Goal: Task Accomplishment & Management: Manage account settings

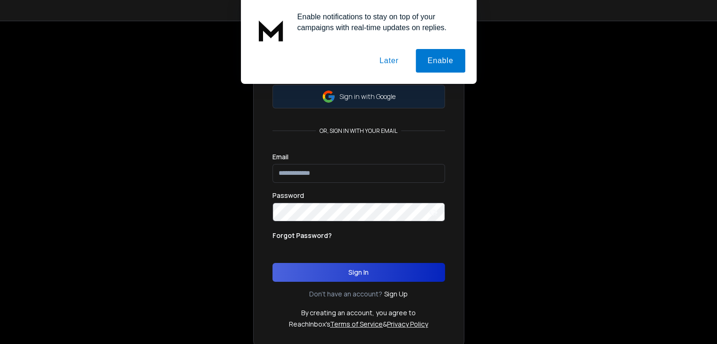
click at [378, 96] on p "Sign in with Google" at bounding box center [367, 96] width 56 height 9
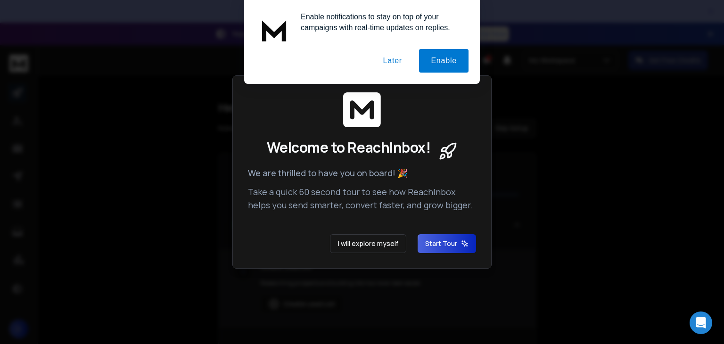
click at [392, 57] on button "Later" at bounding box center [392, 61] width 42 height 24
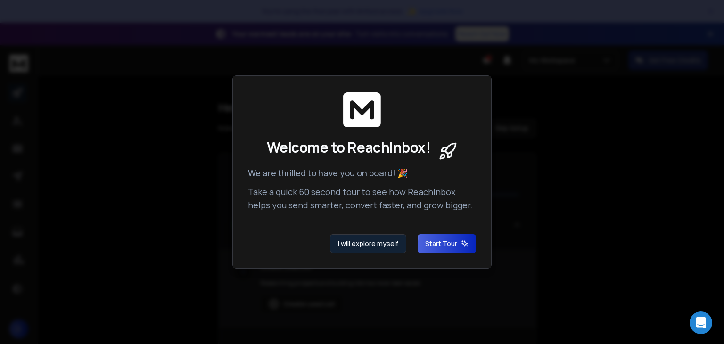
click at [375, 250] on button "I will explore myself" at bounding box center [368, 243] width 76 height 19
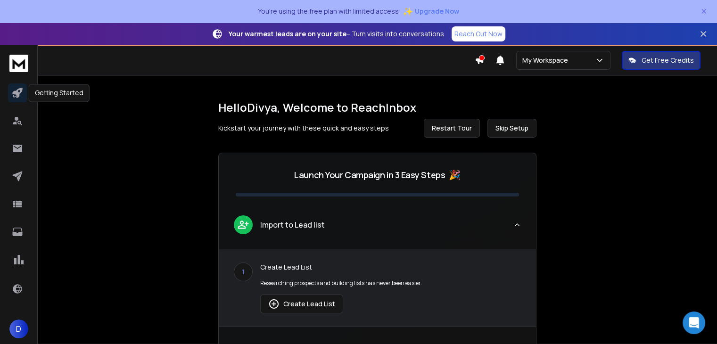
click at [16, 89] on icon at bounding box center [17, 92] width 11 height 11
click at [16, 112] on link at bounding box center [17, 120] width 19 height 19
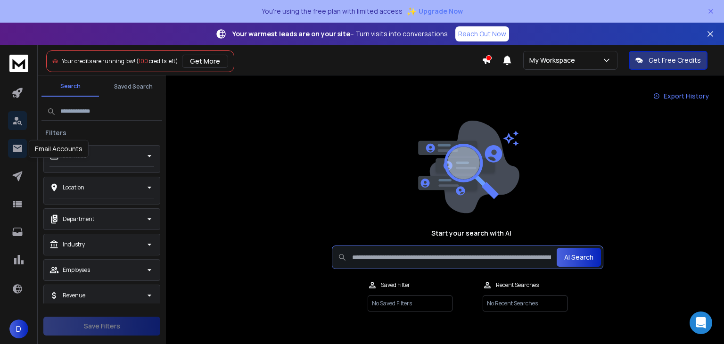
click at [17, 143] on icon at bounding box center [17, 148] width 11 height 11
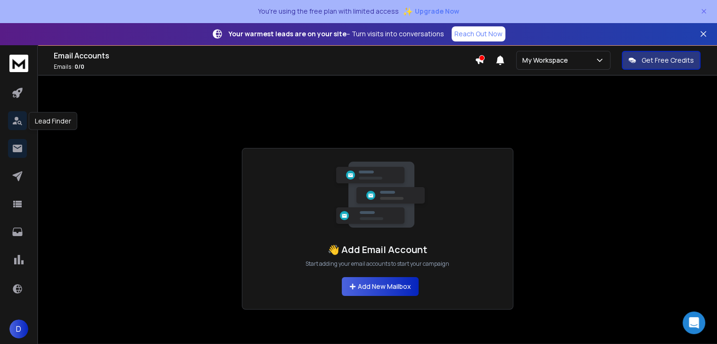
click at [15, 121] on icon at bounding box center [17, 120] width 11 height 11
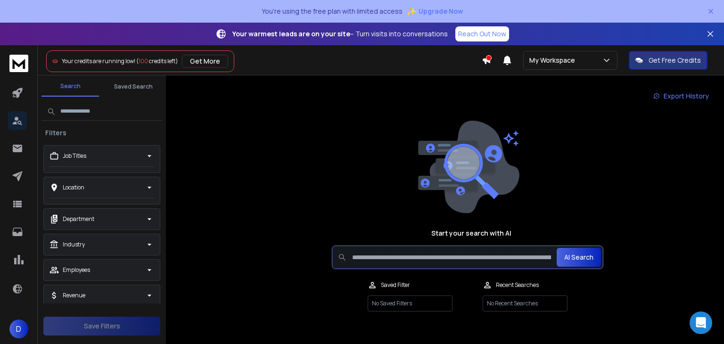
click at [92, 147] on div "Job Titles" at bounding box center [101, 159] width 117 height 28
click at [94, 153] on div "Job Titles" at bounding box center [101, 155] width 105 height 9
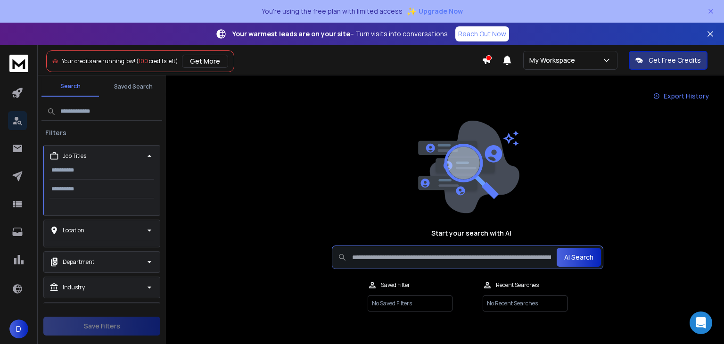
click at [98, 166] on input at bounding box center [101, 170] width 105 height 19
type input "****"
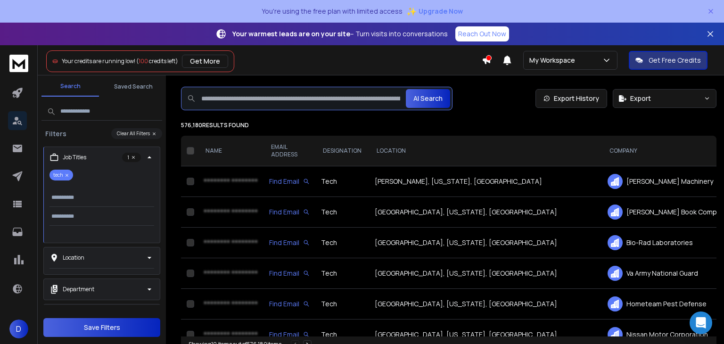
click at [147, 98] on div "Search Saved Search Filters Clear All Filters Job Titles 1 tech Location Depart…" at bounding box center [102, 195] width 128 height 237
click at [674, 99] on div "Export" at bounding box center [659, 98] width 81 height 9
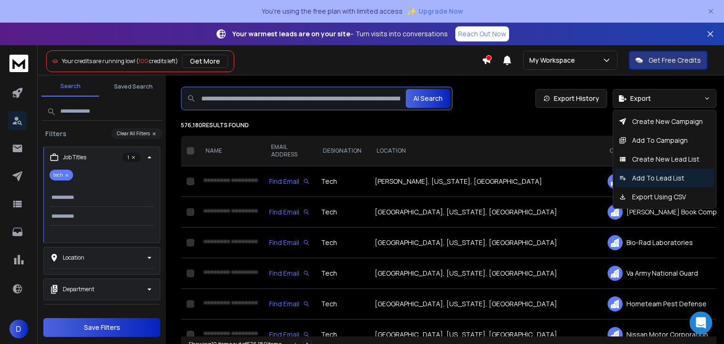
click at [651, 174] on p "Add To Lead List" at bounding box center [658, 177] width 56 height 13
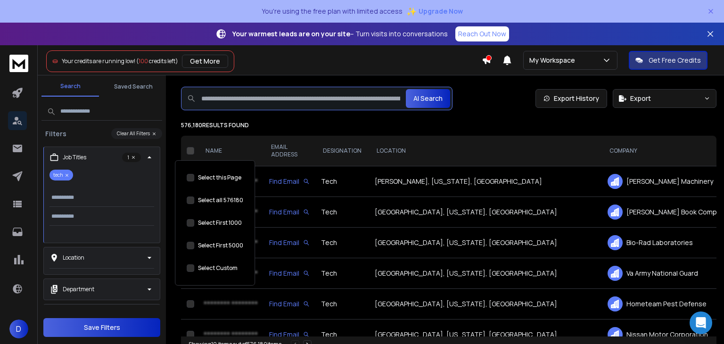
click at [189, 150] on button "Select this Page" at bounding box center [191, 151] width 8 height 8
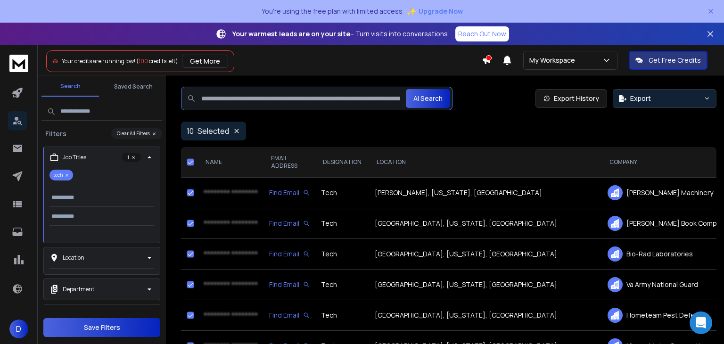
click at [699, 98] on div "Export" at bounding box center [659, 98] width 81 height 9
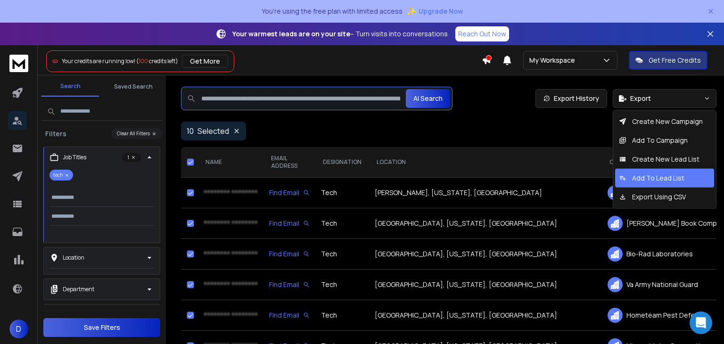
click at [655, 177] on p "Add To Lead List" at bounding box center [658, 177] width 56 height 13
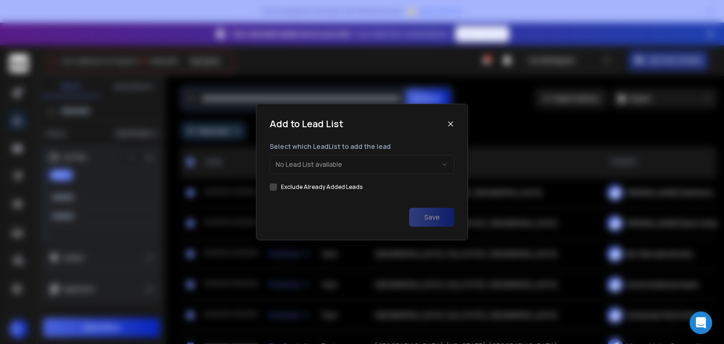
click at [270, 186] on button "Exclude Already Added Leads" at bounding box center [273, 187] width 8 height 8
drag, startPoint x: 374, startPoint y: 149, endPoint x: 445, endPoint y: 123, distance: 75.9
click at [445, 123] on div "Add to Lead List Select which LeadList to add the lead No Lead List available E…" at bounding box center [362, 172] width 212 height 137
click at [445, 123] on div "Add to Lead List" at bounding box center [361, 123] width 185 height 13
click at [449, 124] on icon at bounding box center [451, 124] width 8 height 8
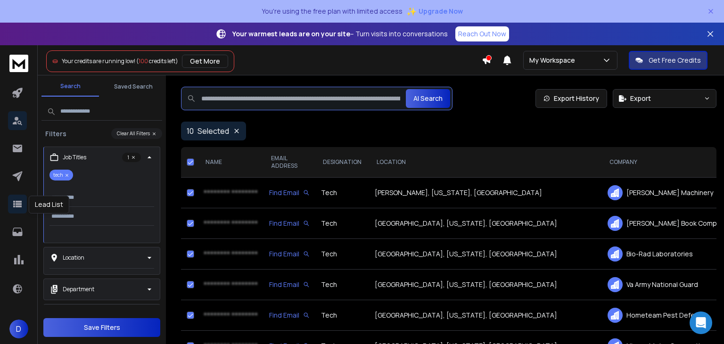
click at [17, 202] on icon at bounding box center [17, 204] width 8 height 7
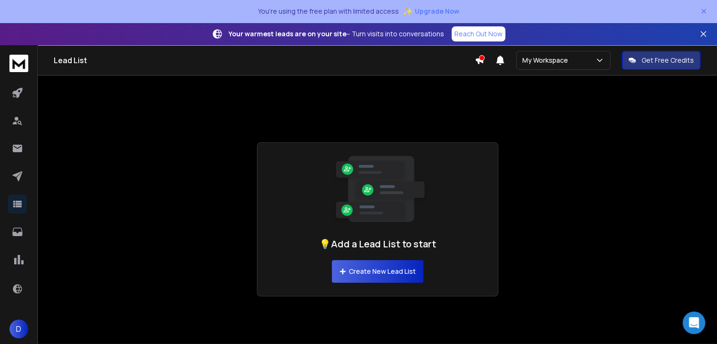
click at [377, 263] on button "Create New Lead List" at bounding box center [377, 271] width 91 height 23
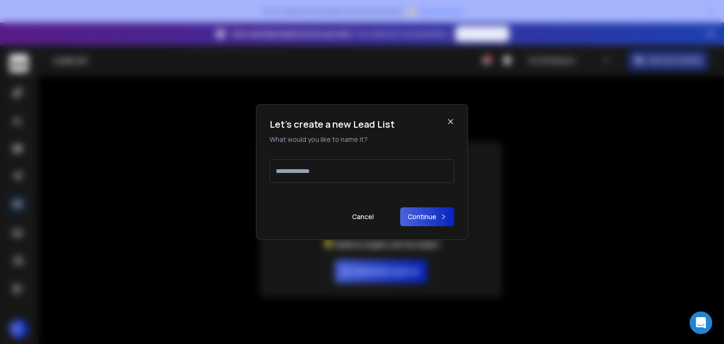
click at [317, 168] on input at bounding box center [361, 171] width 185 height 24
type input "******"
click at [431, 220] on button "Continue" at bounding box center [427, 216] width 54 height 19
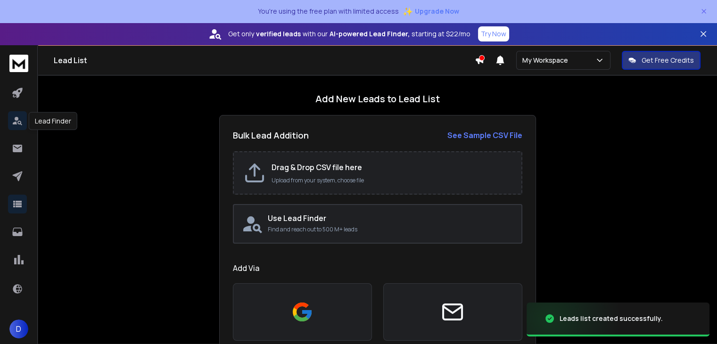
click at [17, 123] on icon at bounding box center [17, 123] width 9 height 5
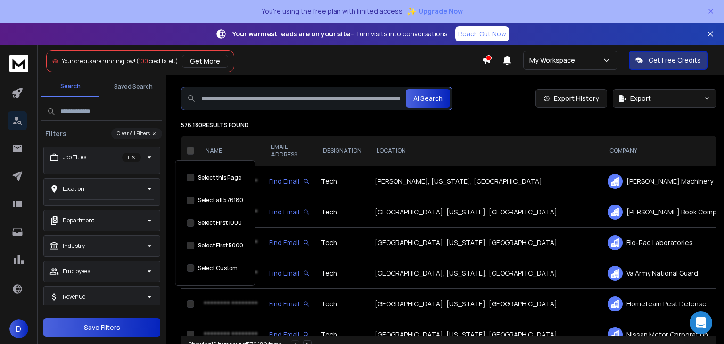
click at [190, 150] on button "Select this Page" at bounding box center [191, 151] width 8 height 8
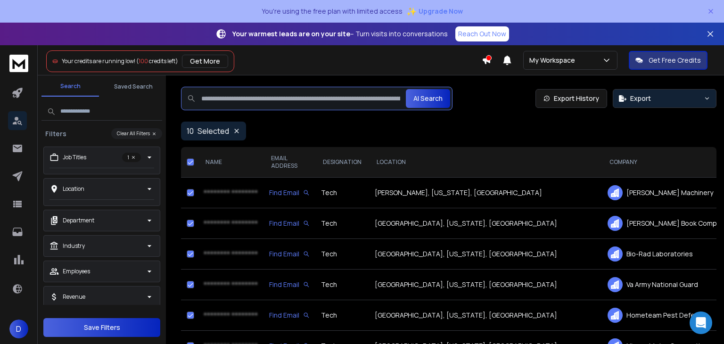
click at [669, 94] on div "Export" at bounding box center [659, 98] width 81 height 9
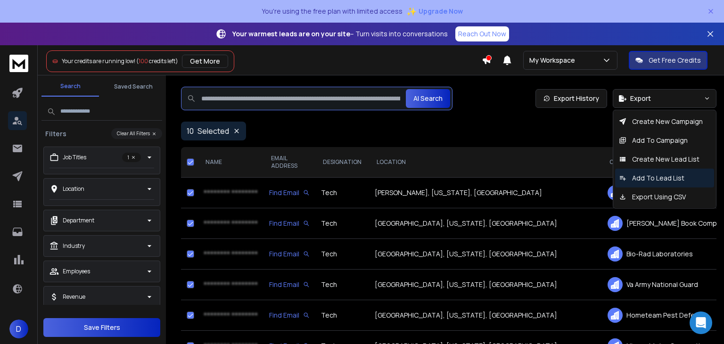
click at [651, 175] on p "Add To Lead List" at bounding box center [658, 177] width 56 height 13
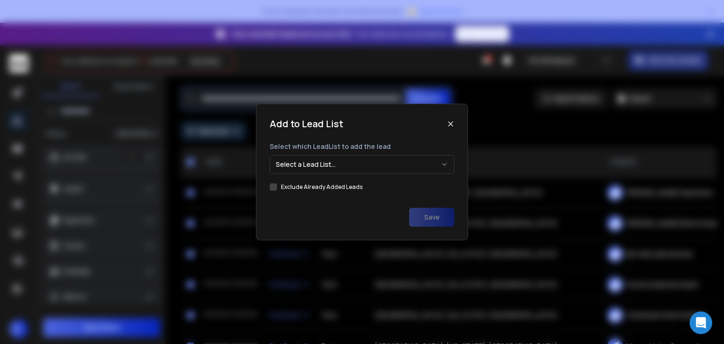
click at [384, 163] on button "Select a Lead List..." at bounding box center [361, 164] width 185 height 19
click at [433, 220] on button "Save" at bounding box center [431, 217] width 45 height 19
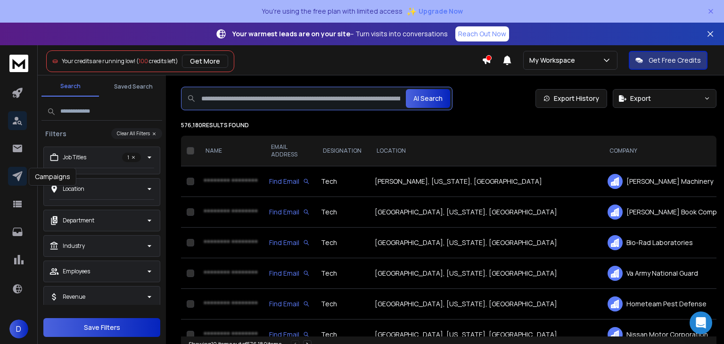
click at [15, 173] on icon at bounding box center [17, 176] width 11 height 11
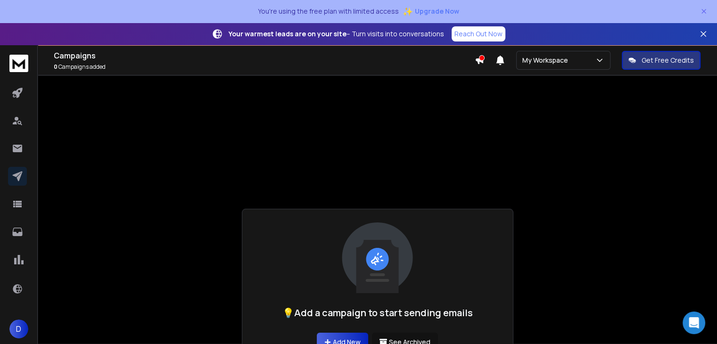
scroll to position [94, 0]
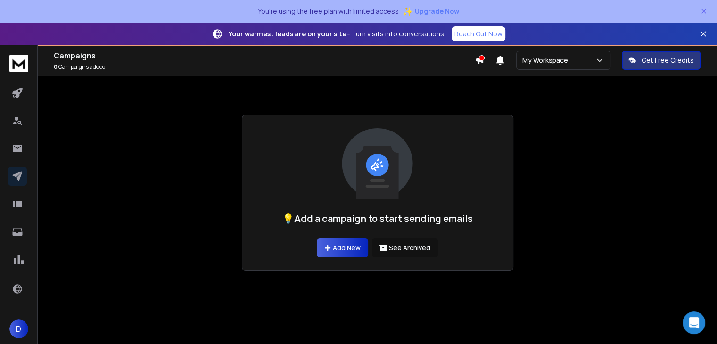
click at [351, 247] on link "Add New" at bounding box center [342, 247] width 51 height 19
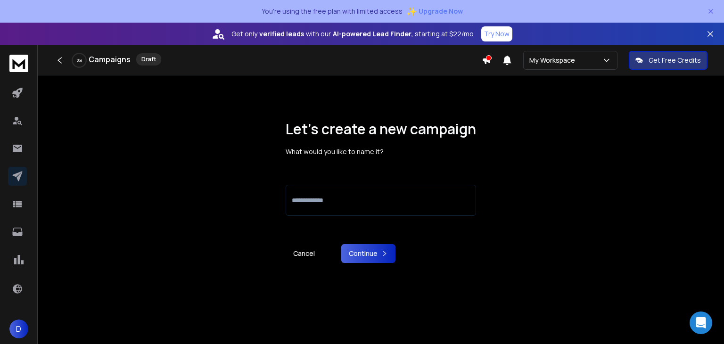
click at [322, 210] on input at bounding box center [380, 200] width 190 height 31
type input "**********"
click at [356, 247] on button "Continue" at bounding box center [368, 253] width 54 height 19
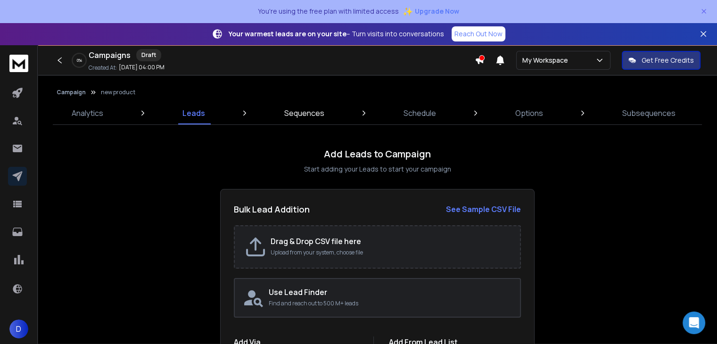
click at [310, 106] on link "Sequences" at bounding box center [303, 113] width 51 height 23
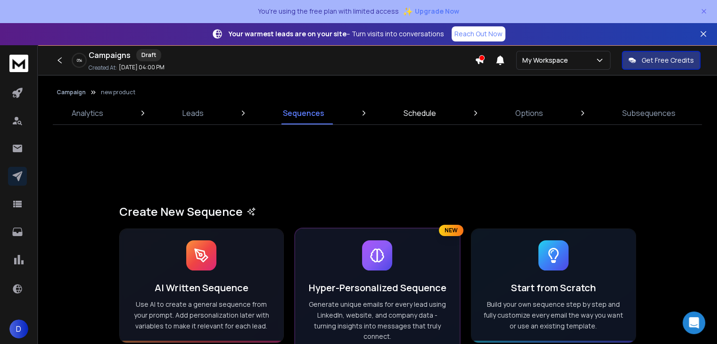
click at [421, 113] on p "Schedule" at bounding box center [419, 112] width 33 height 11
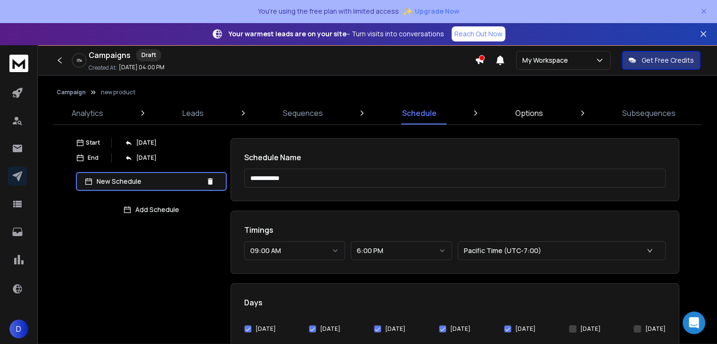
click at [535, 122] on link "Options" at bounding box center [528, 113] width 39 height 23
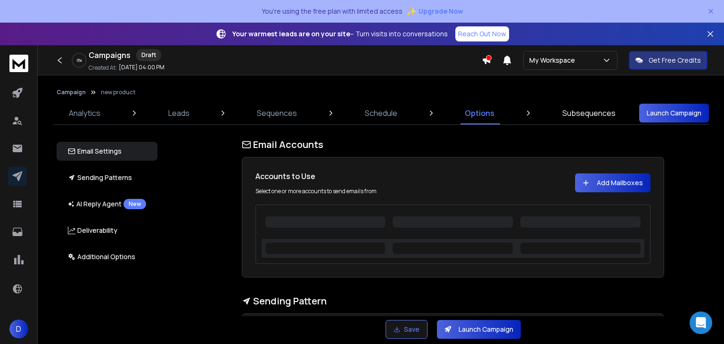
click at [601, 118] on p "Subsequences" at bounding box center [588, 112] width 53 height 11
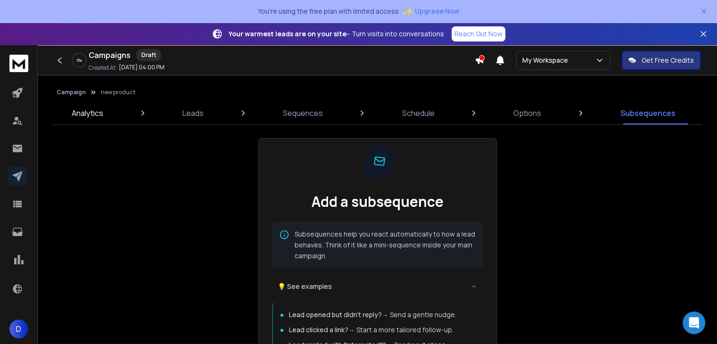
click at [98, 117] on p "Analytics" at bounding box center [88, 112] width 32 height 11
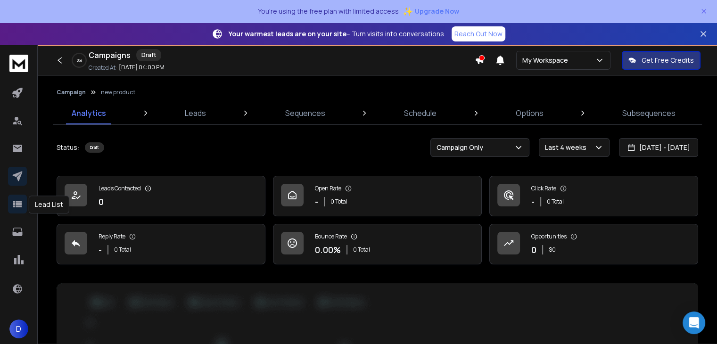
click at [18, 204] on icon at bounding box center [17, 204] width 8 height 7
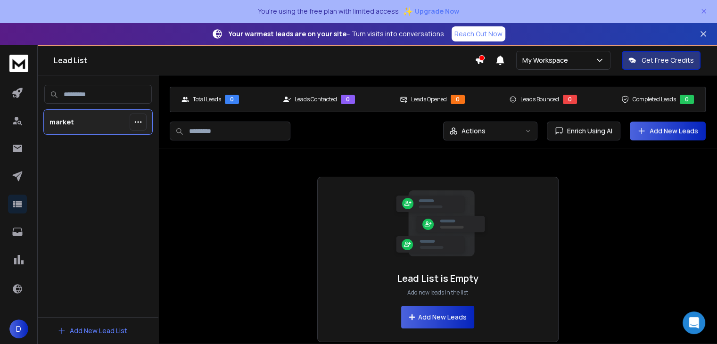
click at [116, 124] on div "market" at bounding box center [97, 121] width 109 height 25
click at [138, 120] on icon "button" at bounding box center [138, 122] width 8 height 8
click at [234, 174] on div "Lead List is Empty Add new leads in the list Add New Leads" at bounding box center [438, 259] width 536 height 217
click at [659, 127] on link "Add New Leads" at bounding box center [667, 130] width 61 height 9
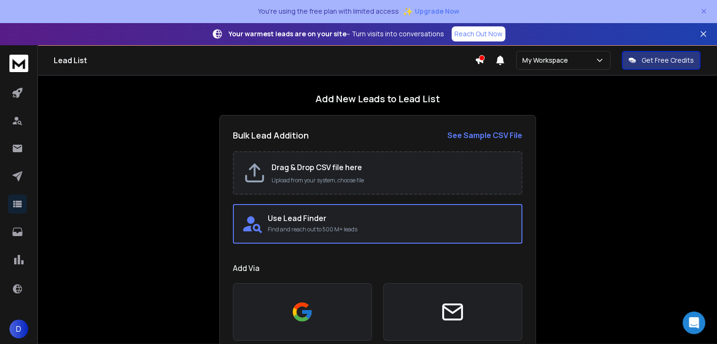
click at [339, 227] on p "Find and reach out to 500 M+ leads" at bounding box center [391, 230] width 246 height 8
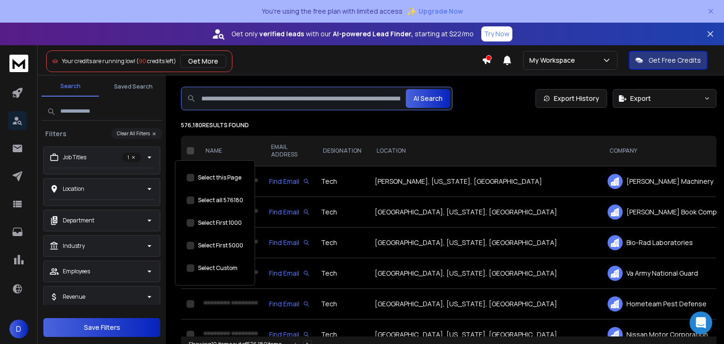
click at [188, 151] on button "Select this Page" at bounding box center [191, 151] width 8 height 8
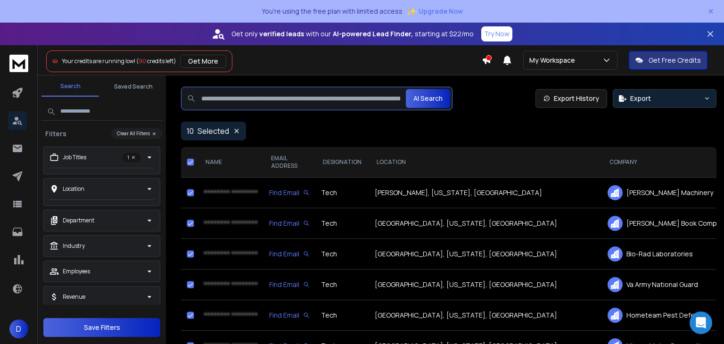
click at [672, 100] on div "Export" at bounding box center [659, 98] width 81 height 9
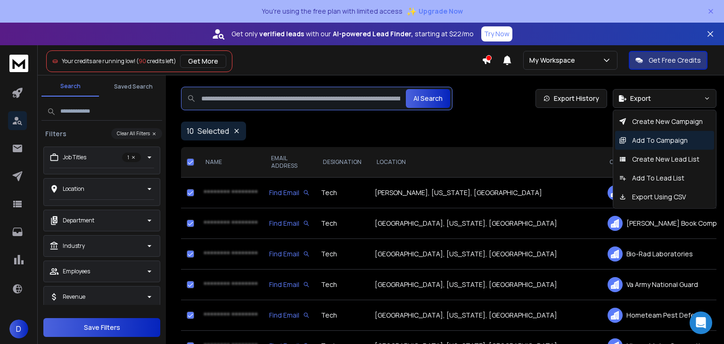
click at [651, 147] on div "Add To Campaign" at bounding box center [664, 140] width 99 height 19
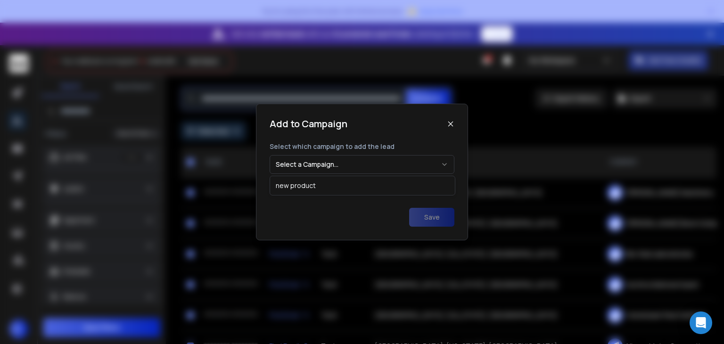
click at [348, 164] on button "Select a Campaign..." at bounding box center [361, 164] width 185 height 19
click at [430, 212] on button "Save" at bounding box center [431, 217] width 45 height 19
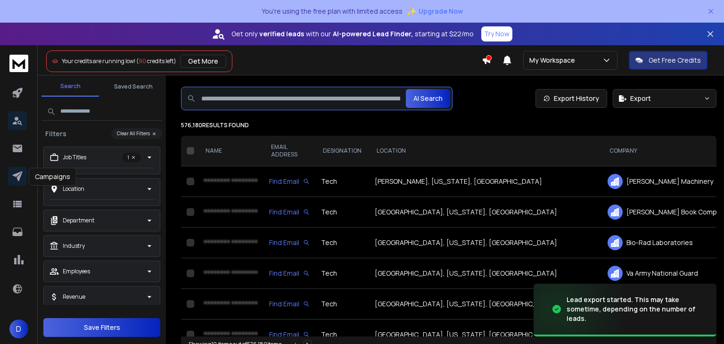
click at [16, 180] on icon at bounding box center [17, 176] width 11 height 11
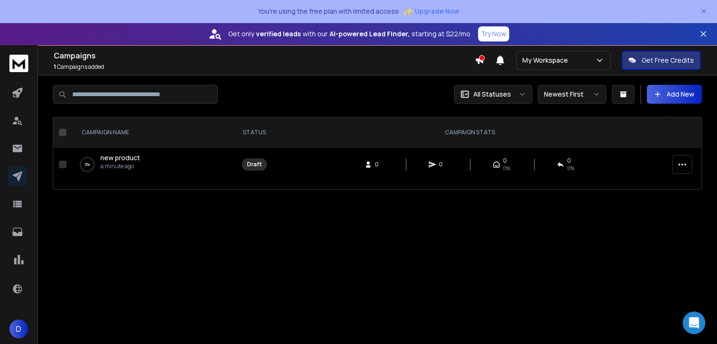
click at [123, 163] on p "a minute ago" at bounding box center [120, 167] width 40 height 8
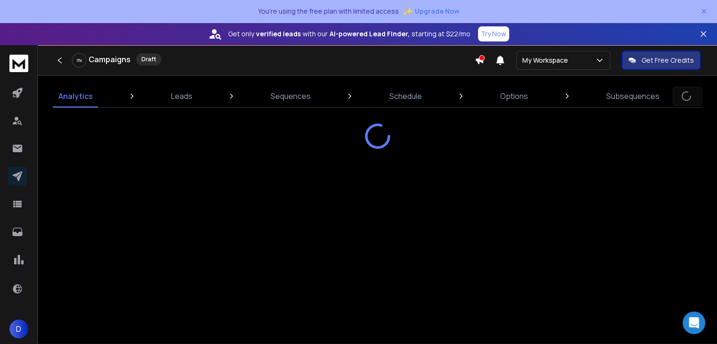
click at [123, 162] on div at bounding box center [377, 293] width 641 height 344
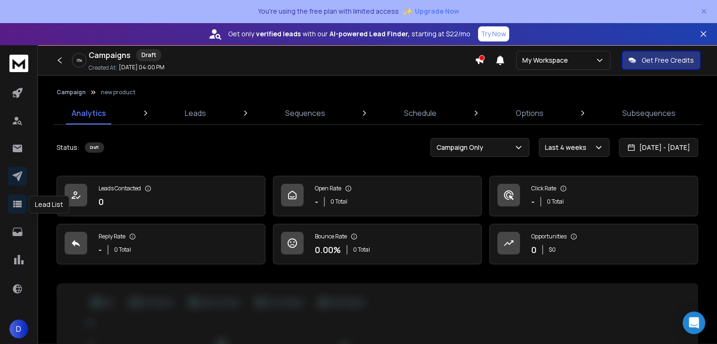
click at [14, 209] on icon at bounding box center [17, 203] width 11 height 11
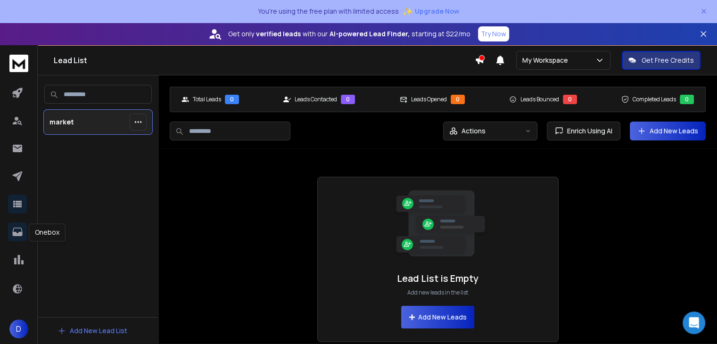
click at [15, 228] on icon at bounding box center [17, 231] width 11 height 11
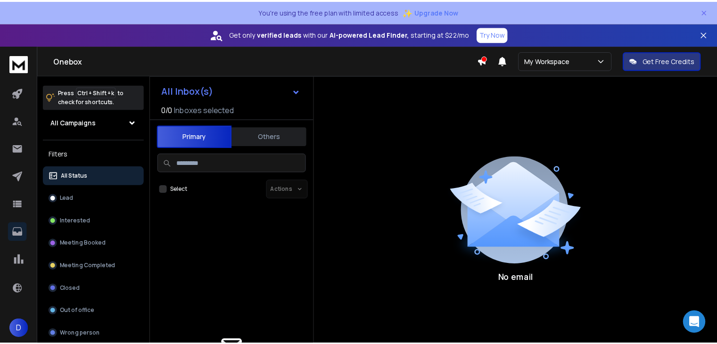
scroll to position [169, 0]
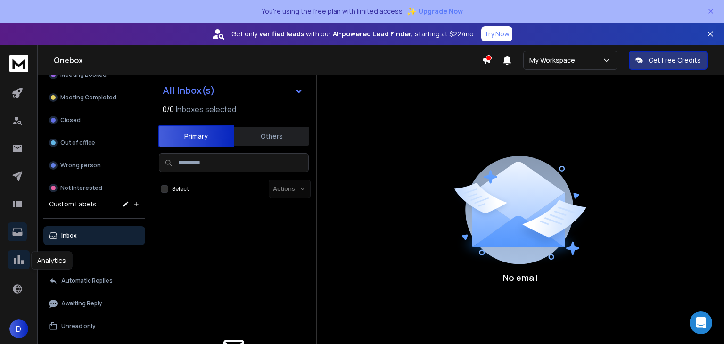
click at [19, 260] on icon at bounding box center [18, 259] width 9 height 9
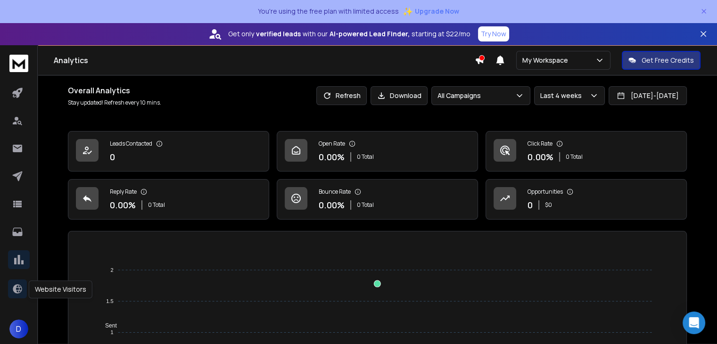
click at [9, 289] on link at bounding box center [17, 288] width 19 height 19
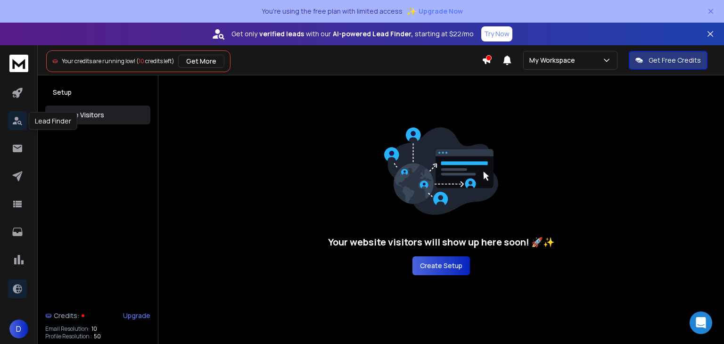
click at [19, 121] on icon at bounding box center [17, 123] width 9 height 5
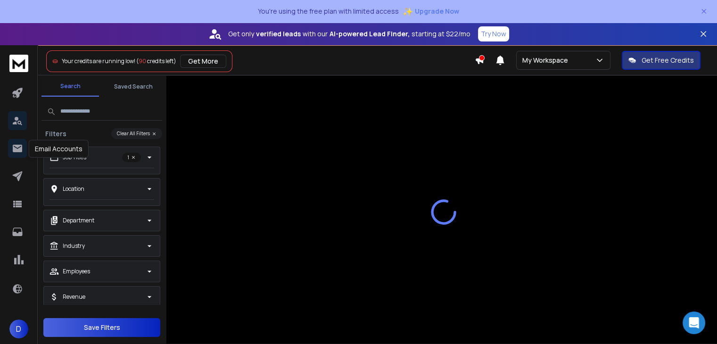
click at [16, 144] on icon at bounding box center [17, 148] width 11 height 11
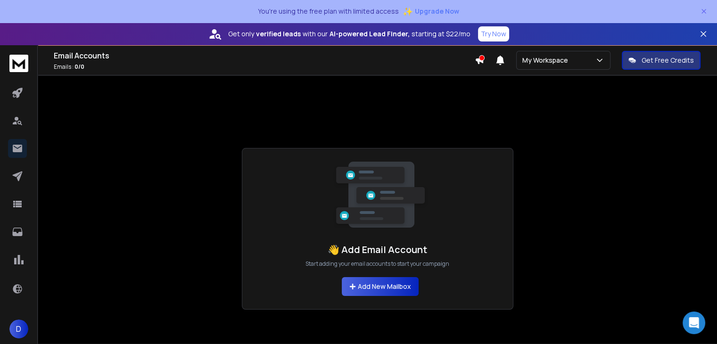
click at [377, 286] on button "Add New Mailbox" at bounding box center [380, 286] width 77 height 19
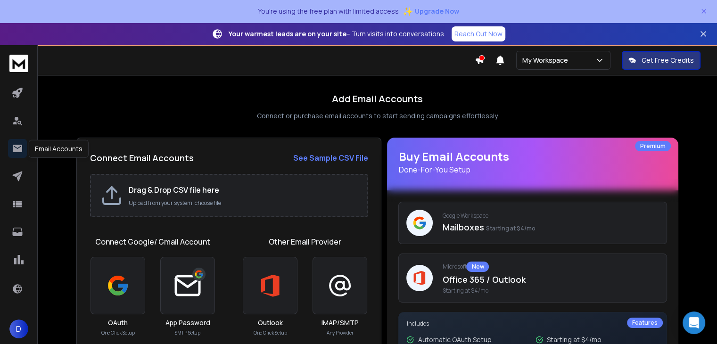
click at [14, 153] on icon at bounding box center [17, 148] width 11 height 11
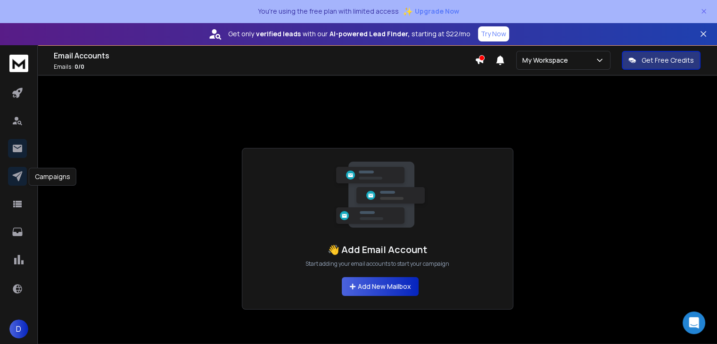
click at [17, 179] on icon at bounding box center [17, 176] width 10 height 10
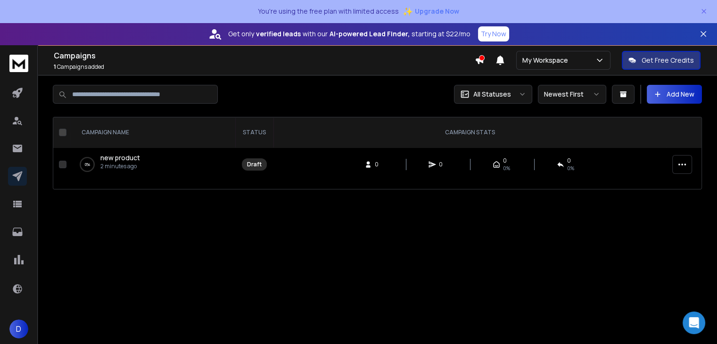
click at [129, 172] on div "new product 2 minutes ago" at bounding box center [120, 164] width 40 height 23
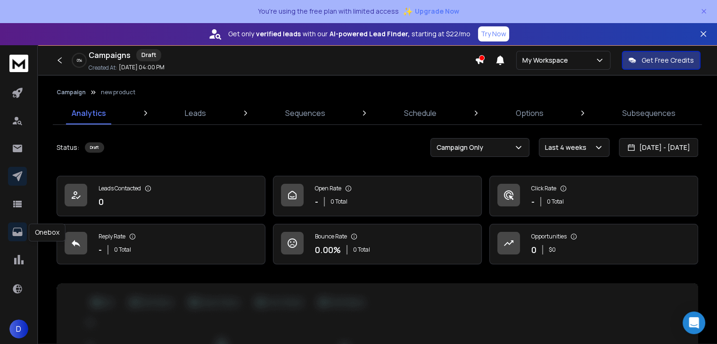
click at [22, 232] on icon at bounding box center [17, 231] width 11 height 11
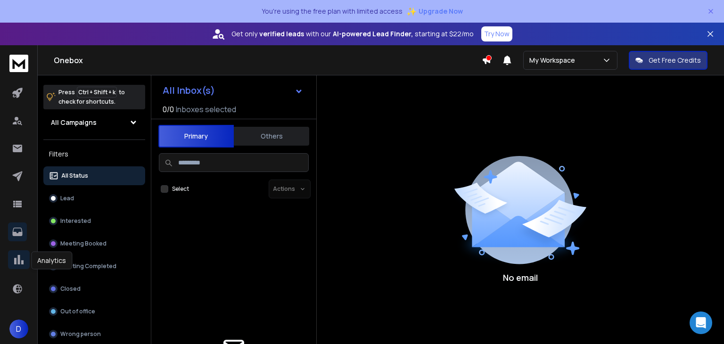
click at [22, 261] on icon at bounding box center [19, 260] width 14 height 14
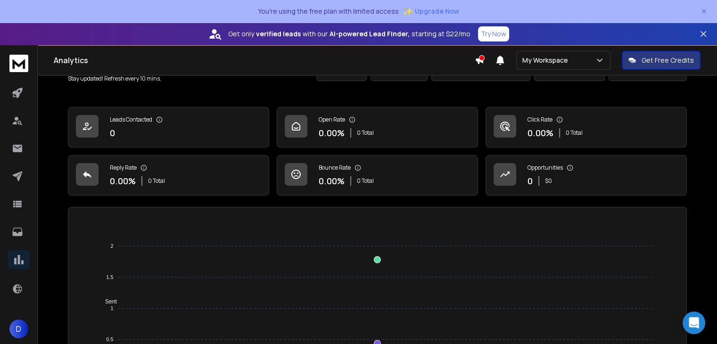
scroll to position [21, 0]
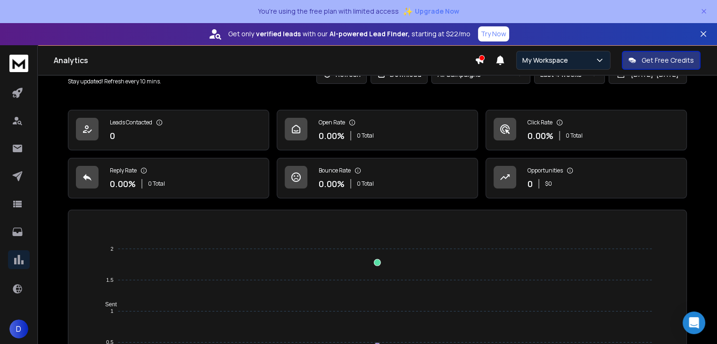
click at [606, 66] on button "My Workspace" at bounding box center [563, 60] width 94 height 19
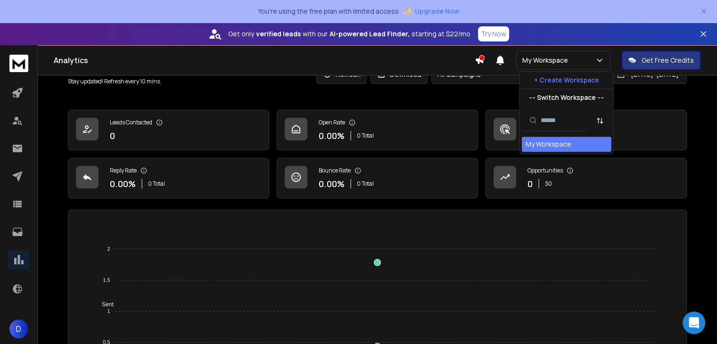
click at [716, 91] on div "Overall Analytics Stay updated! Refresh every 10 mins. Refresh Download All Cam…" at bounding box center [377, 286] width 679 height 465
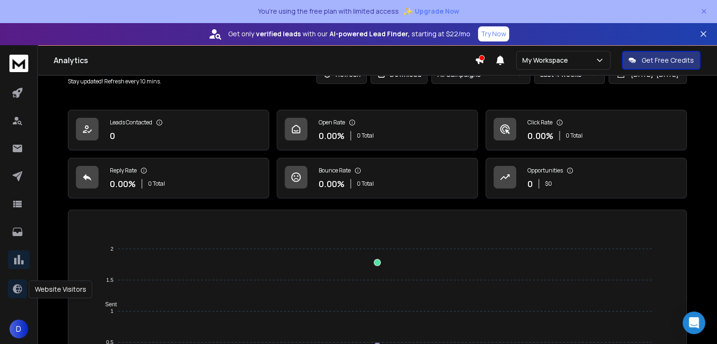
click at [25, 295] on link at bounding box center [17, 288] width 19 height 19
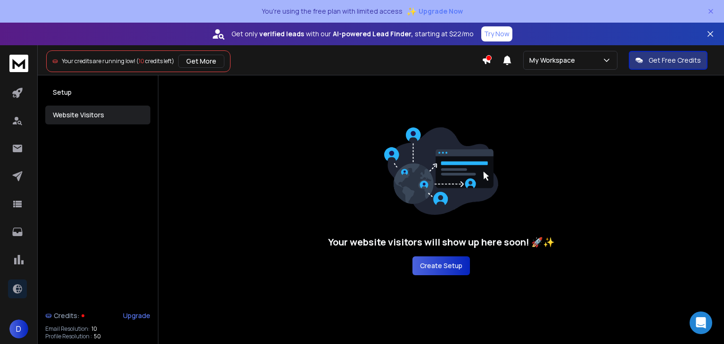
click at [710, 36] on icon at bounding box center [710, 34] width 8 height 8
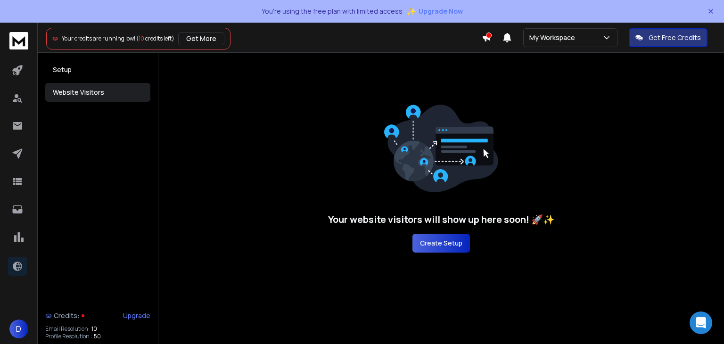
click at [709, 10] on icon "Close notification" at bounding box center [711, 12] width 8 height 8
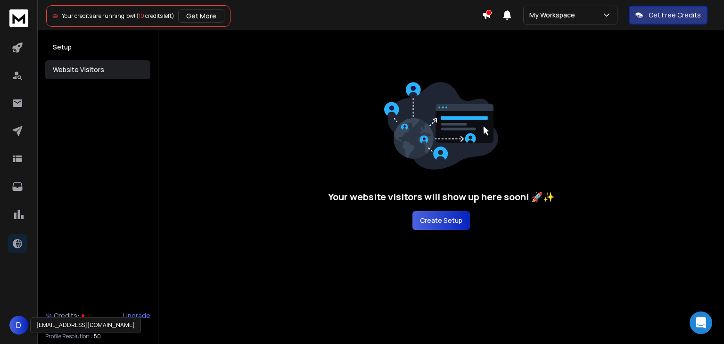
click at [20, 320] on span "D" at bounding box center [18, 325] width 19 height 19
click at [0, 287] on div "D" at bounding box center [19, 172] width 38 height 344
click at [15, 135] on icon at bounding box center [17, 130] width 11 height 11
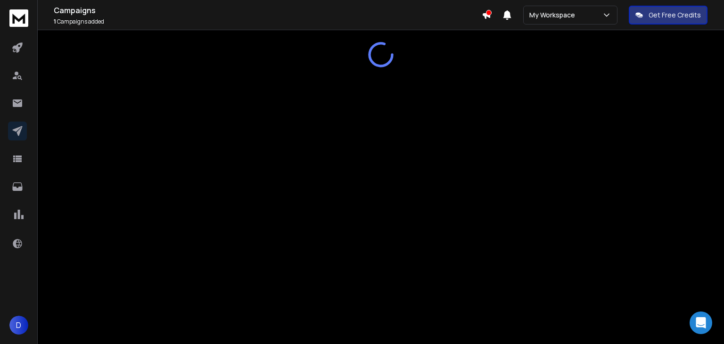
click at [21, 113] on div at bounding box center [19, 105] width 22 height 22
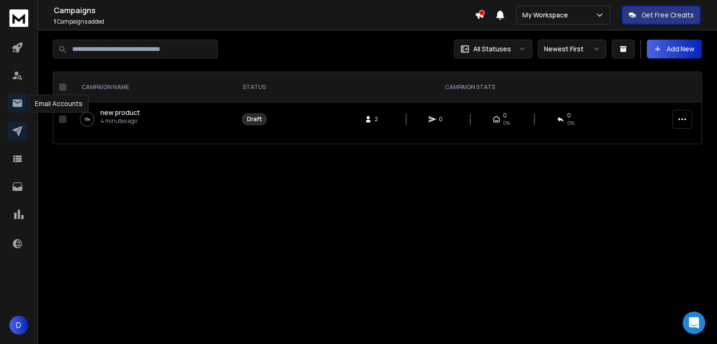
click at [20, 110] on link at bounding box center [17, 103] width 19 height 19
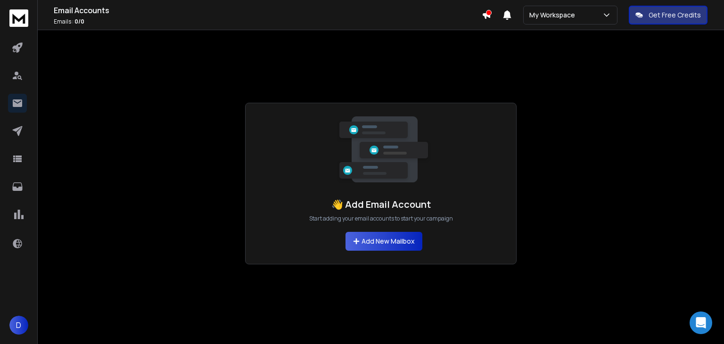
click at [390, 241] on button "Add New Mailbox" at bounding box center [383, 241] width 77 height 19
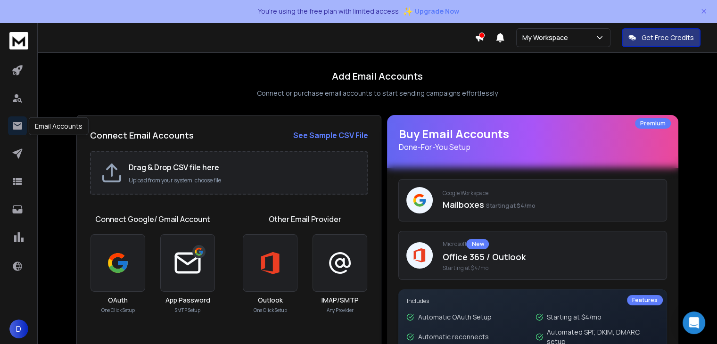
click at [19, 130] on icon at bounding box center [17, 125] width 11 height 11
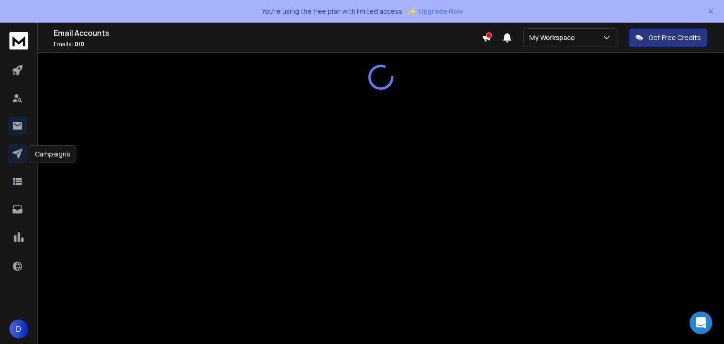
click at [19, 155] on icon at bounding box center [17, 153] width 10 height 10
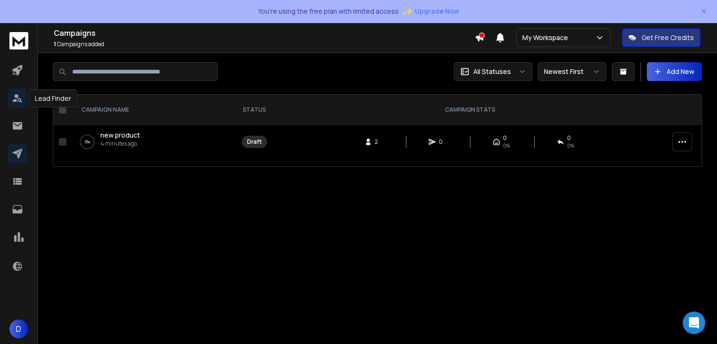
click at [16, 98] on circle at bounding box center [17, 96] width 4 height 4
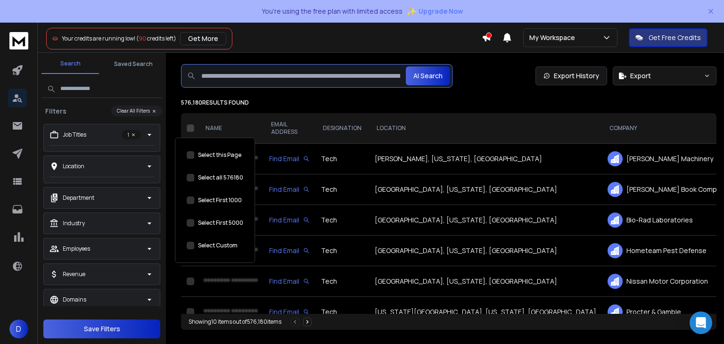
click at [190, 129] on button "Select this Page" at bounding box center [191, 128] width 8 height 8
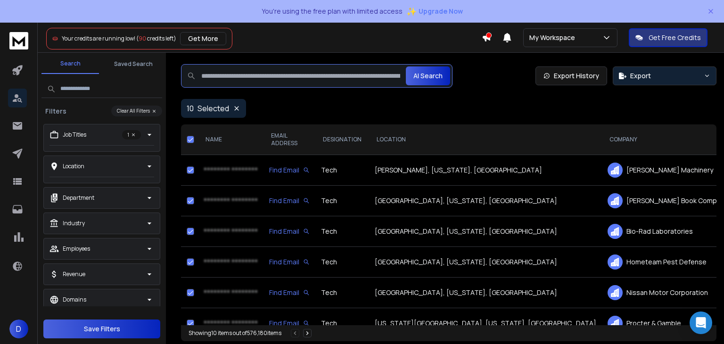
click at [648, 83] on button "Export" at bounding box center [664, 75] width 104 height 19
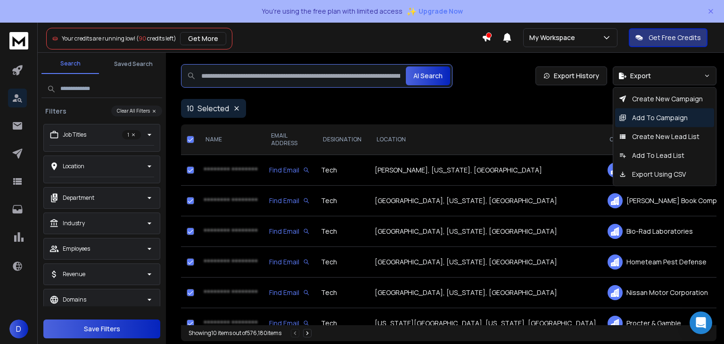
click at [646, 113] on p "Add To Campaign" at bounding box center [659, 117] width 59 height 13
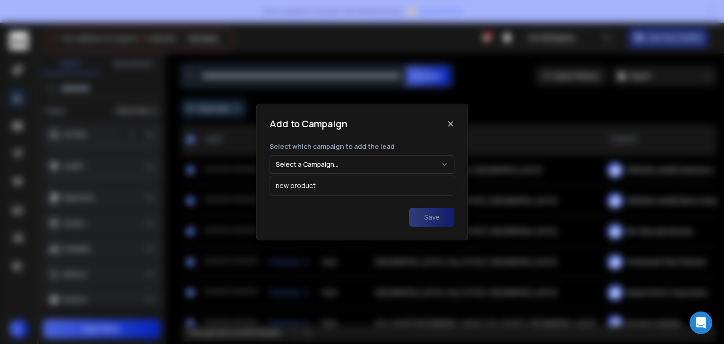
click at [318, 172] on button "Select a Campaign..." at bounding box center [361, 164] width 185 height 19
click at [432, 220] on button "Save" at bounding box center [431, 217] width 45 height 19
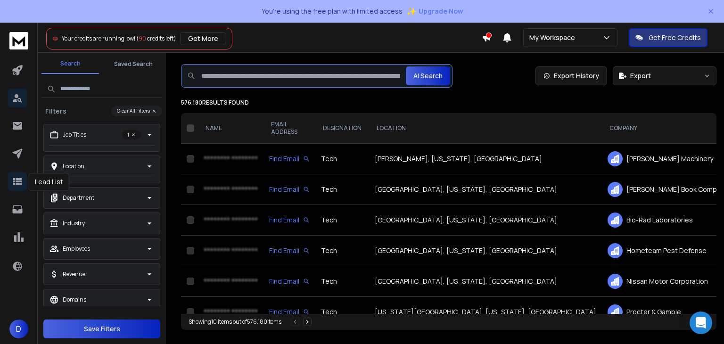
click at [18, 182] on icon at bounding box center [17, 181] width 8 height 7
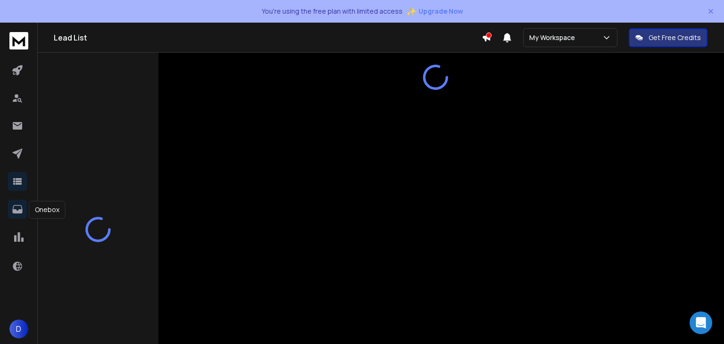
click at [18, 209] on icon at bounding box center [17, 209] width 11 height 11
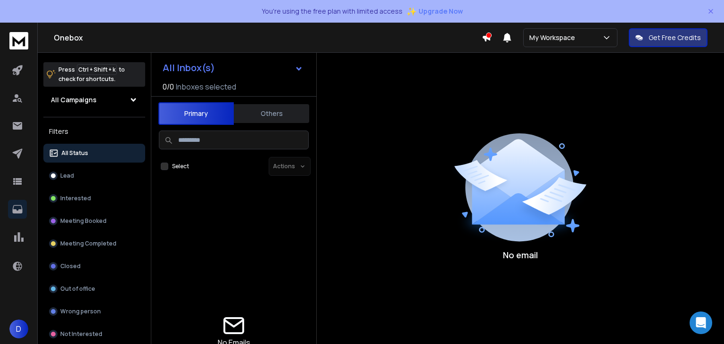
drag, startPoint x: 31, startPoint y: 330, endPoint x: 23, endPoint y: 330, distance: 8.0
click at [23, 330] on div "D" at bounding box center [19, 185] width 38 height 325
click at [23, 330] on span "D" at bounding box center [18, 328] width 19 height 19
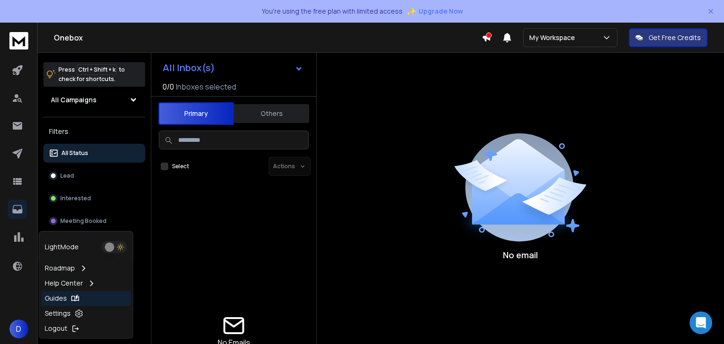
click at [69, 302] on link "Guides" at bounding box center [86, 298] width 90 height 15
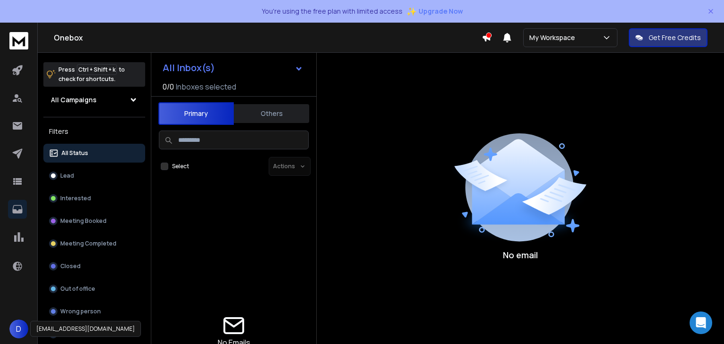
click at [12, 325] on span "D" at bounding box center [18, 328] width 19 height 19
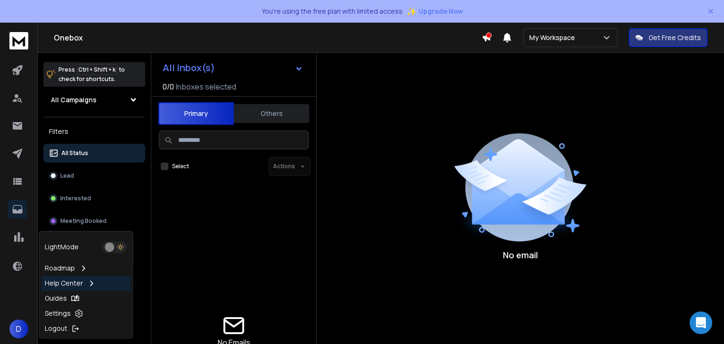
click at [70, 281] on p "Help Center" at bounding box center [64, 282] width 38 height 9
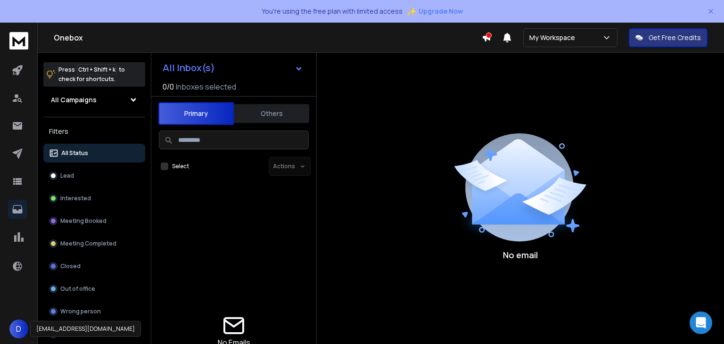
click at [12, 330] on span "D" at bounding box center [18, 328] width 19 height 19
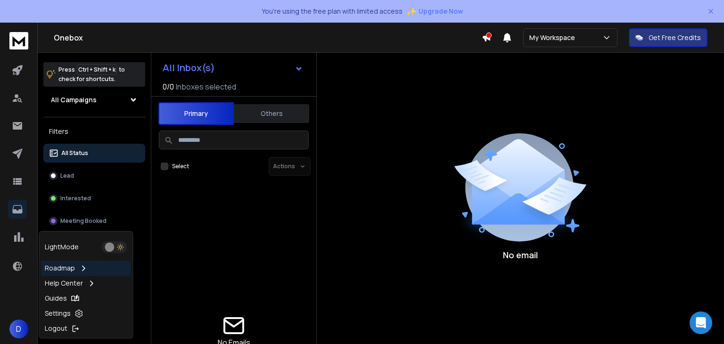
click at [90, 265] on link "Roadmap" at bounding box center [86, 268] width 90 height 15
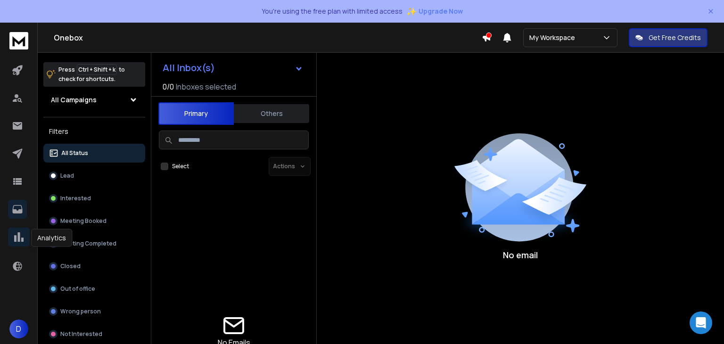
click at [24, 244] on icon at bounding box center [19, 237] width 14 height 14
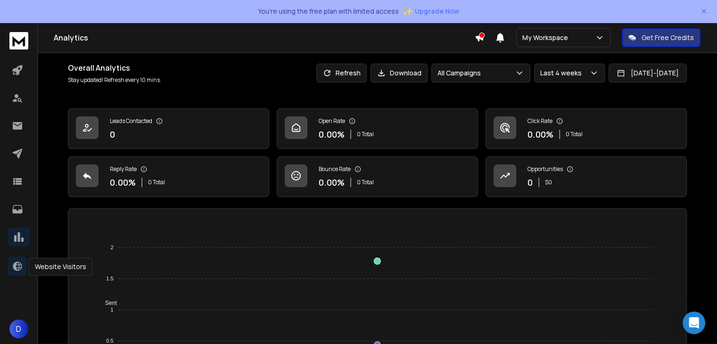
click at [21, 269] on icon at bounding box center [17, 265] width 9 height 9
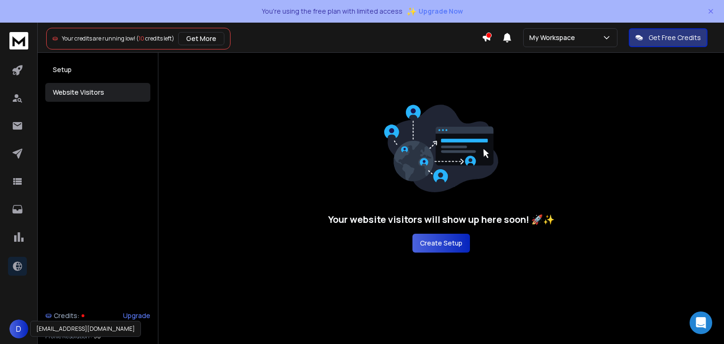
click at [22, 334] on span "D" at bounding box center [18, 328] width 19 height 19
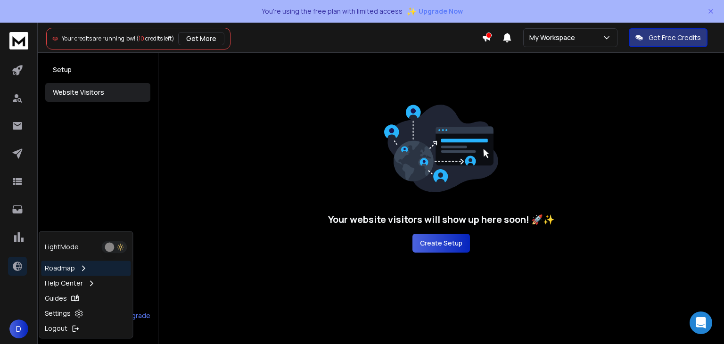
click at [88, 267] on link "Roadmap" at bounding box center [86, 268] width 90 height 15
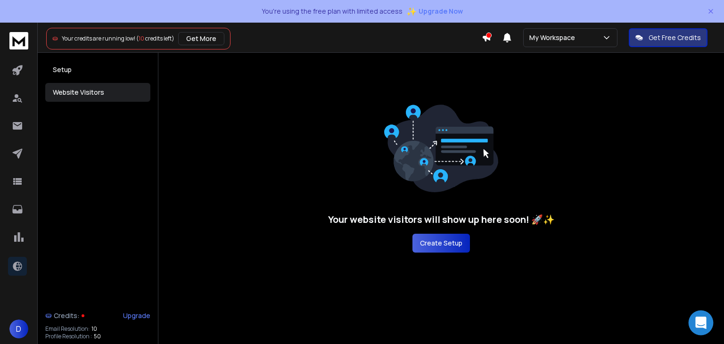
click at [698, 326] on icon "Open Intercom Messenger" at bounding box center [700, 323] width 12 height 12
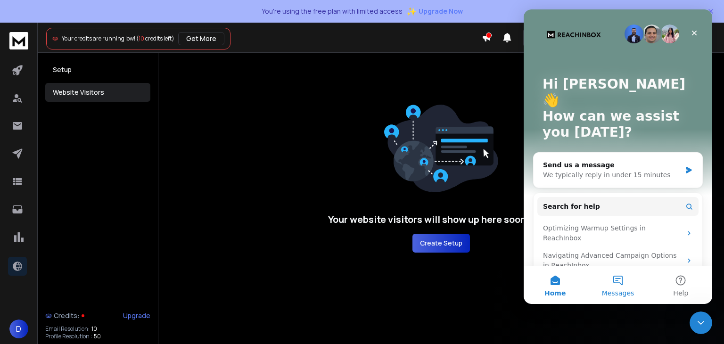
click at [612, 284] on button "Messages" at bounding box center [617, 285] width 63 height 38
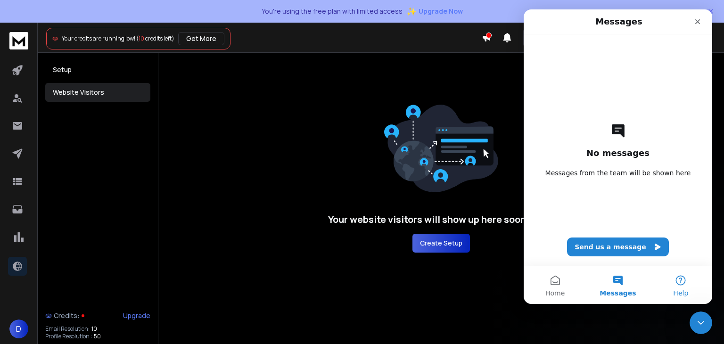
click at [680, 290] on span "Help" at bounding box center [680, 293] width 15 height 7
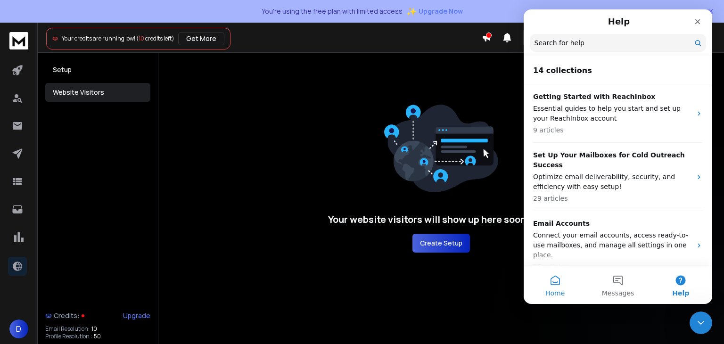
click at [549, 283] on button "Home" at bounding box center [554, 285] width 63 height 38
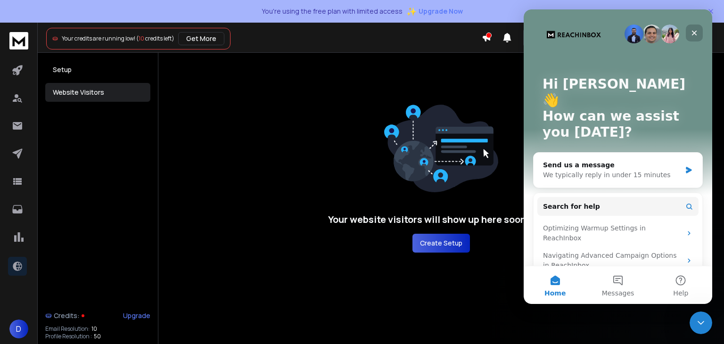
click at [695, 33] on icon "Close" at bounding box center [694, 33] width 8 height 8
